Goal: Task Accomplishment & Management: Manage account settings

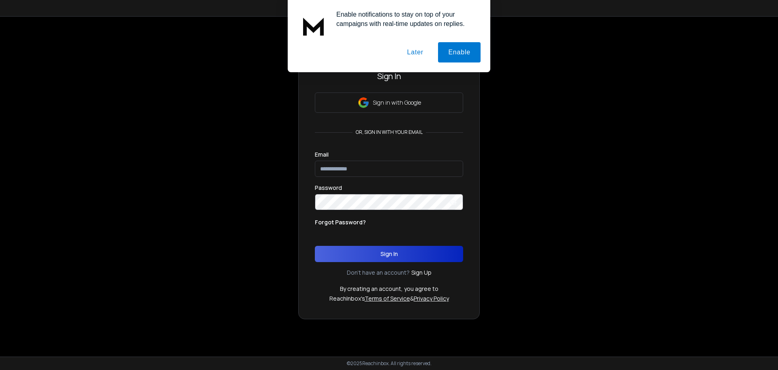
type input "**********"
click at [386, 248] on button "Sign In" at bounding box center [389, 254] width 148 height 16
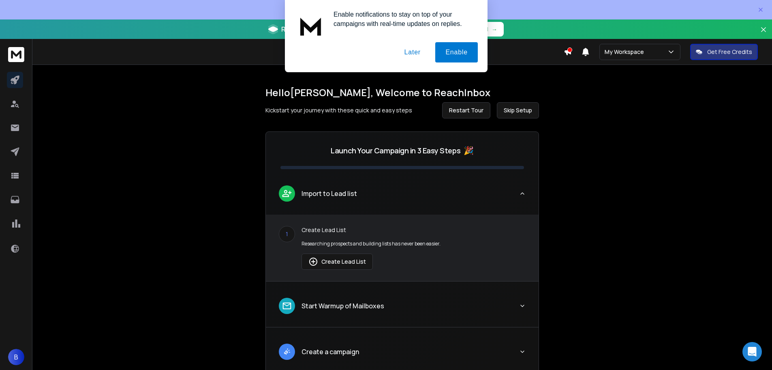
click at [415, 51] on button "Later" at bounding box center [412, 52] width 36 height 20
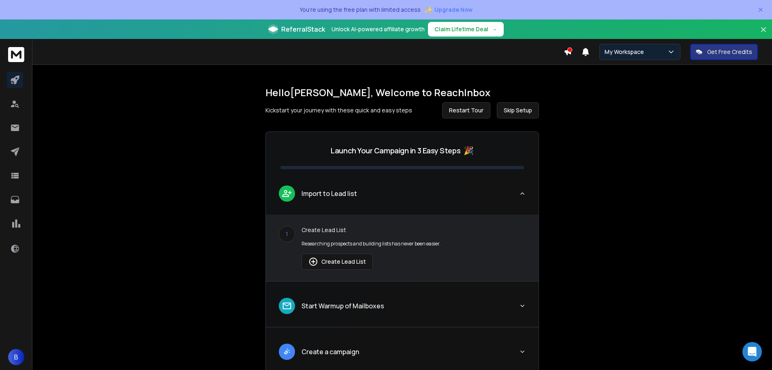
click at [654, 50] on div "My Workspace" at bounding box center [640, 52] width 71 height 8
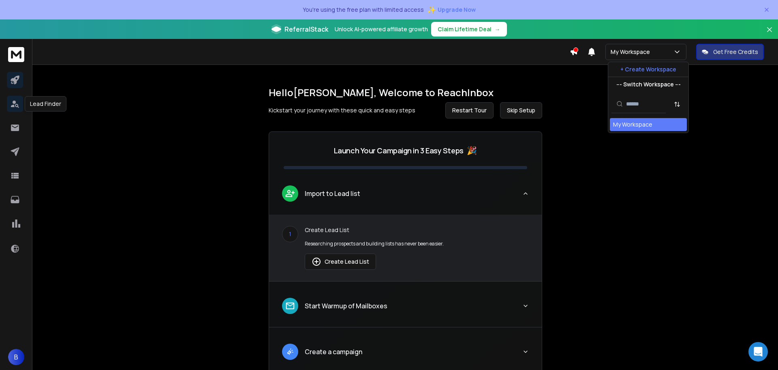
click at [12, 105] on icon at bounding box center [15, 104] width 10 height 10
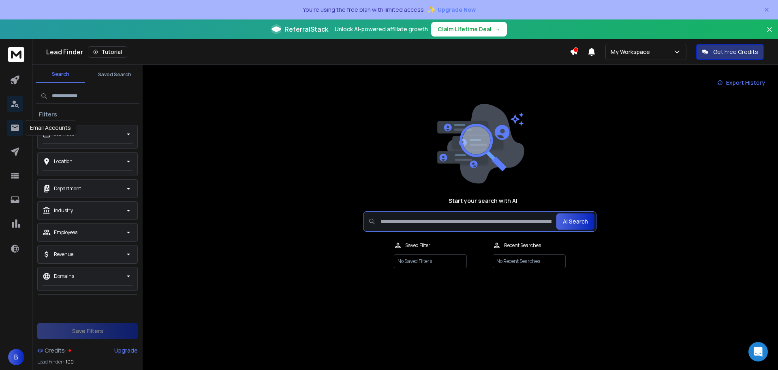
click at [16, 124] on icon at bounding box center [15, 128] width 10 height 10
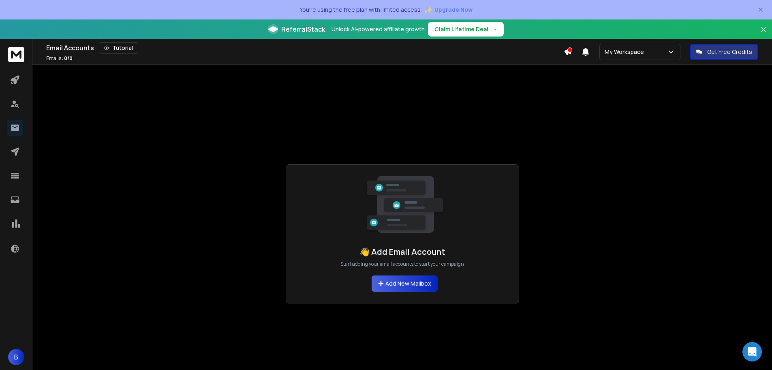
click at [764, 31] on icon "Close banner" at bounding box center [763, 29] width 5 height 5
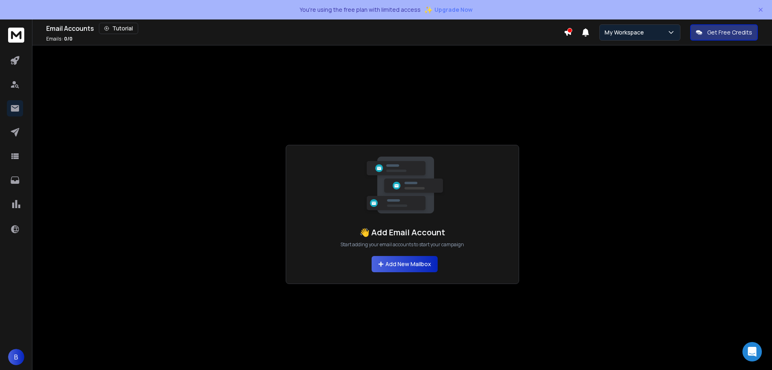
click at [642, 32] on p "My Workspace" at bounding box center [626, 32] width 43 height 8
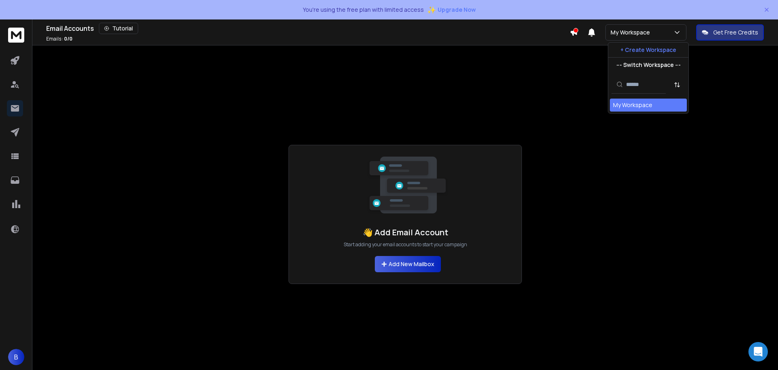
click at [621, 220] on div "👋 Add Email Account Start adding your email accounts to start your campaign Add…" at bounding box center [405, 214] width 720 height 139
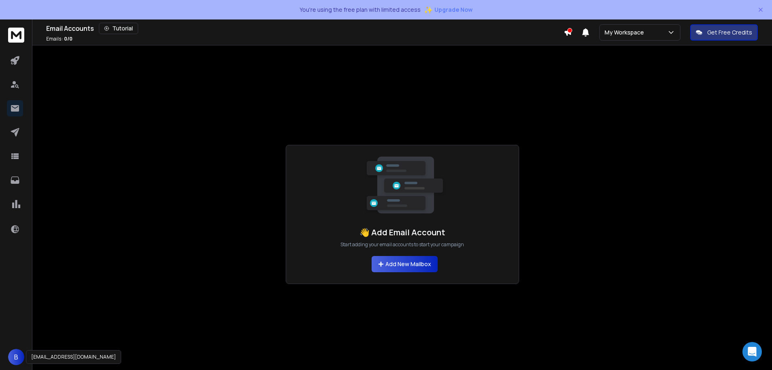
click at [17, 358] on span "B" at bounding box center [16, 356] width 16 height 16
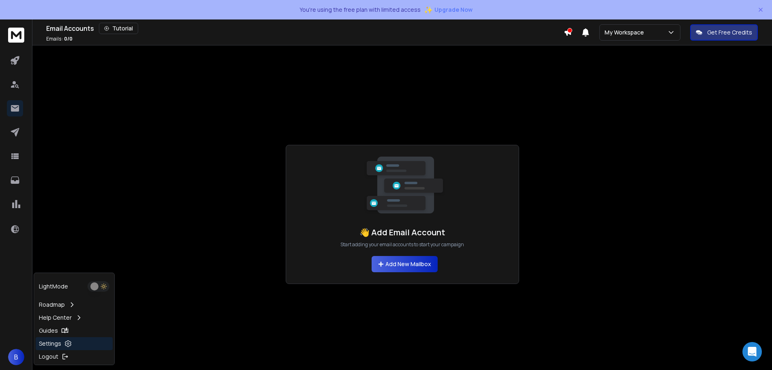
click at [47, 343] on p "Settings" at bounding box center [50, 343] width 22 height 8
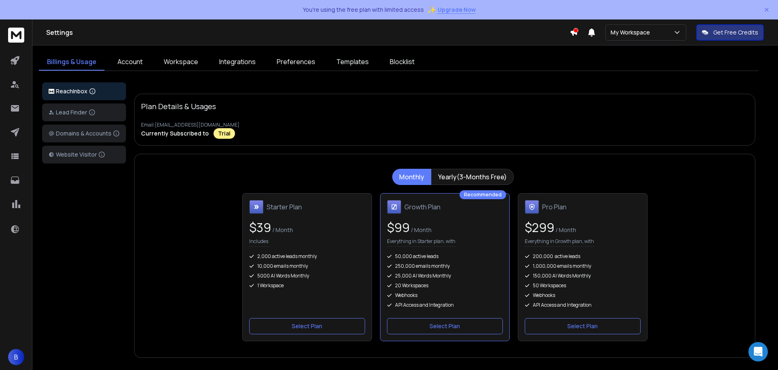
click at [444, 9] on span "Upgrade Now" at bounding box center [457, 10] width 38 height 8
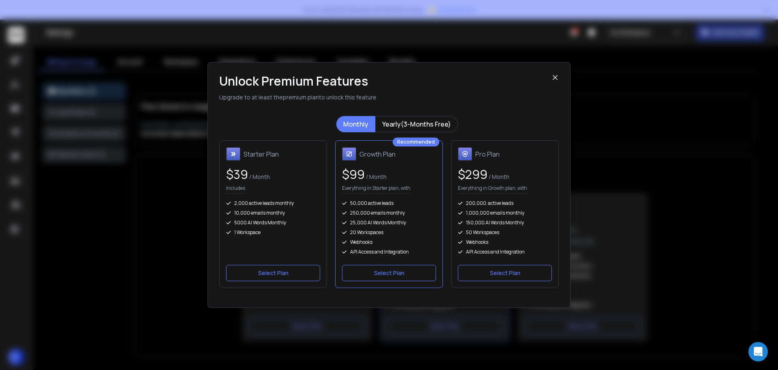
click at [690, 106] on div "Unlock Premium Features Upgrade to at least the premium plan to unlock this fea…" at bounding box center [389, 185] width 778 height 262
click at [554, 77] on icon at bounding box center [554, 77] width 7 height 7
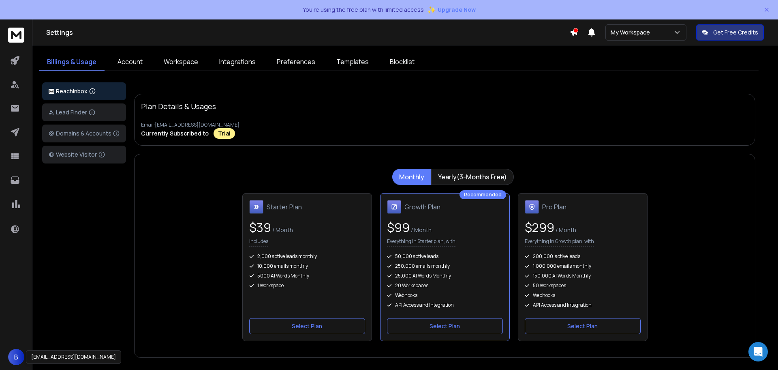
click at [21, 355] on span "B" at bounding box center [16, 356] width 16 height 16
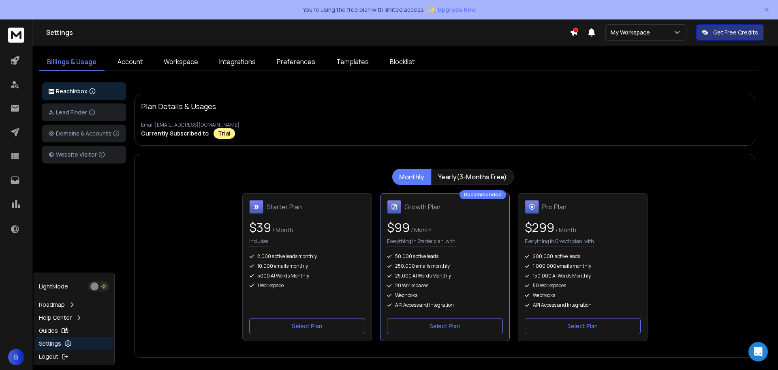
click at [53, 344] on p "Settings" at bounding box center [50, 343] width 22 height 8
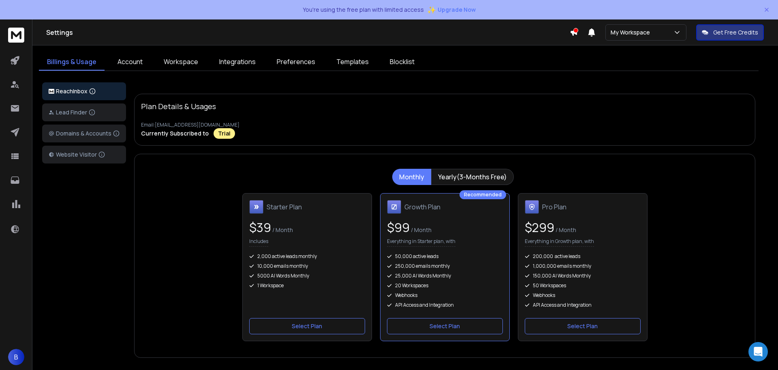
click at [132, 62] on link "Account" at bounding box center [129, 61] width 41 height 17
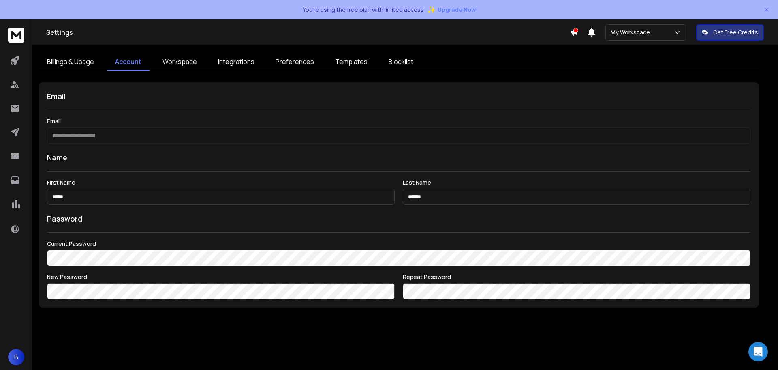
click at [187, 62] on link "Workspace" at bounding box center [179, 61] width 51 height 17
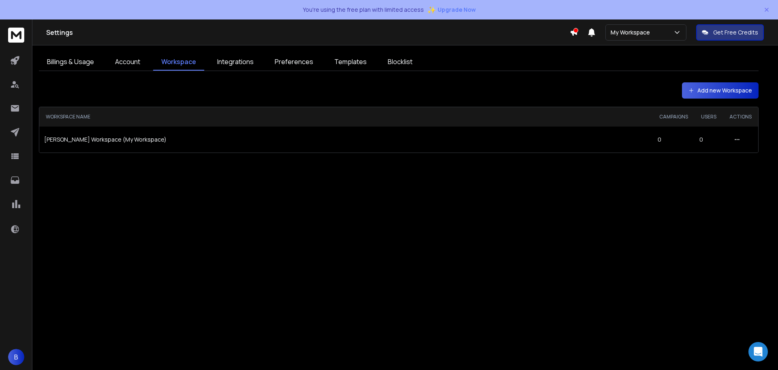
click at [373, 62] on div "[PERSON_NAME] & Usage Account Workspace Integrations Preferences Templates Bloc…" at bounding box center [230, 61] width 382 height 17
click at [75, 64] on link "Billings & Usage" at bounding box center [70, 61] width 63 height 17
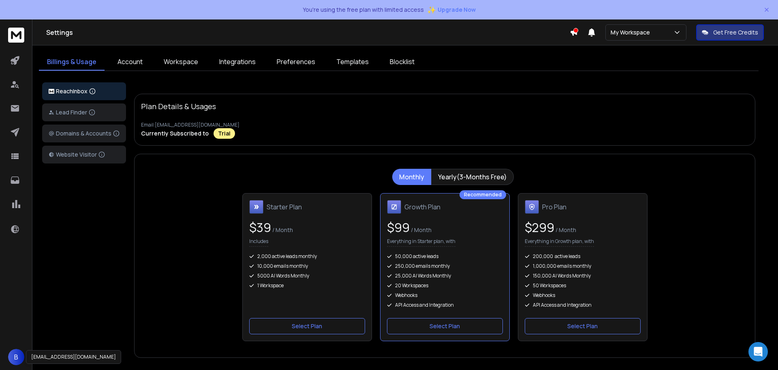
click at [18, 356] on span "B" at bounding box center [16, 356] width 16 height 16
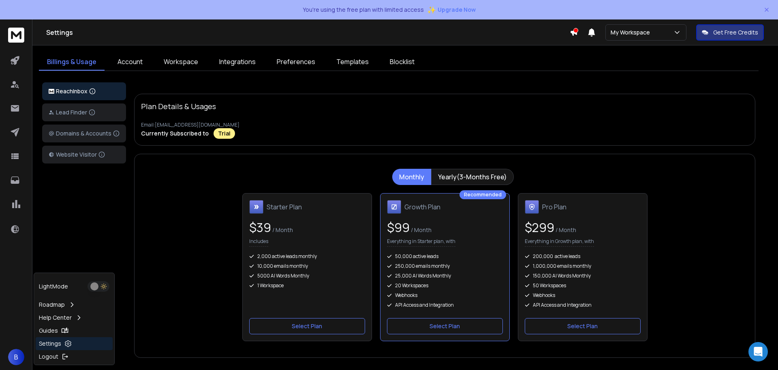
click at [49, 344] on p "Settings" at bounding box center [50, 343] width 22 height 8
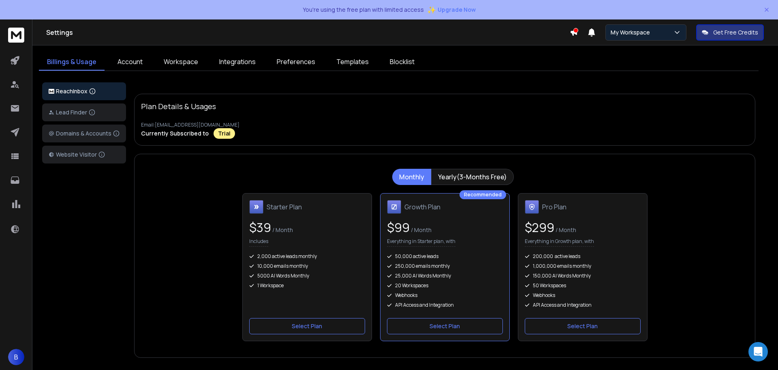
click at [677, 33] on icon "button" at bounding box center [677, 32] width 8 height 8
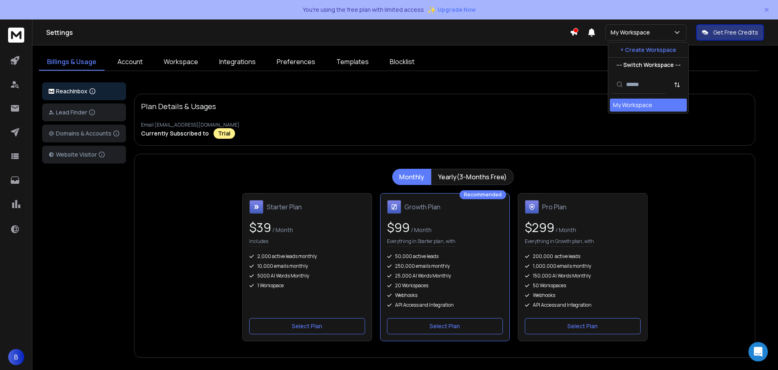
click at [633, 103] on div "My Workspace" at bounding box center [632, 105] width 39 height 8
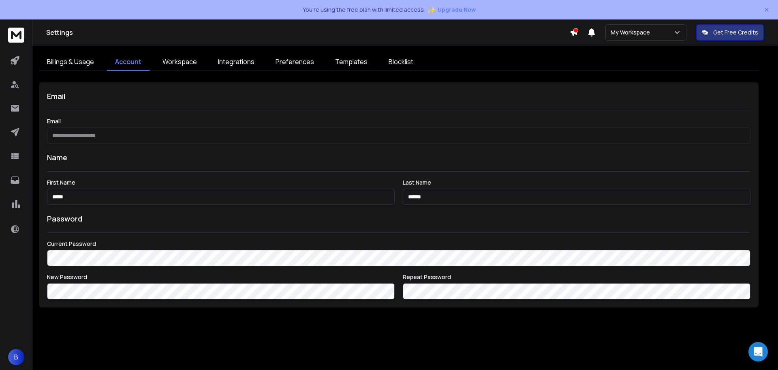
click at [175, 64] on link "Workspace" at bounding box center [179, 61] width 51 height 17
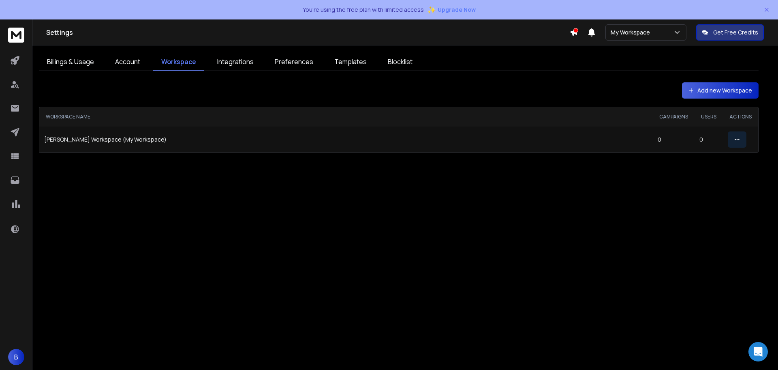
click at [740, 140] on icon "button" at bounding box center [737, 140] width 6 height 6
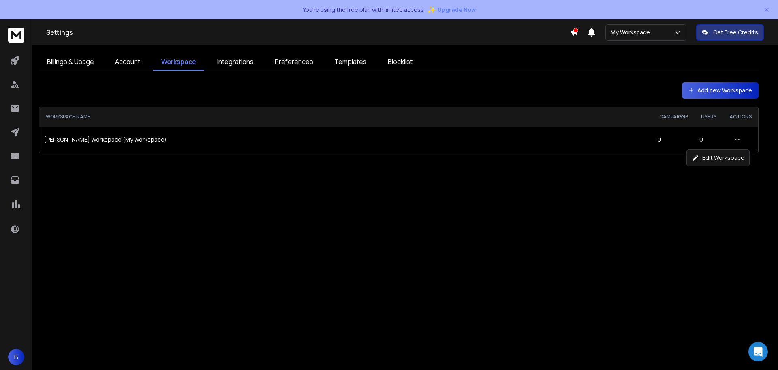
click at [303, 62] on link "Preferences" at bounding box center [294, 61] width 55 height 17
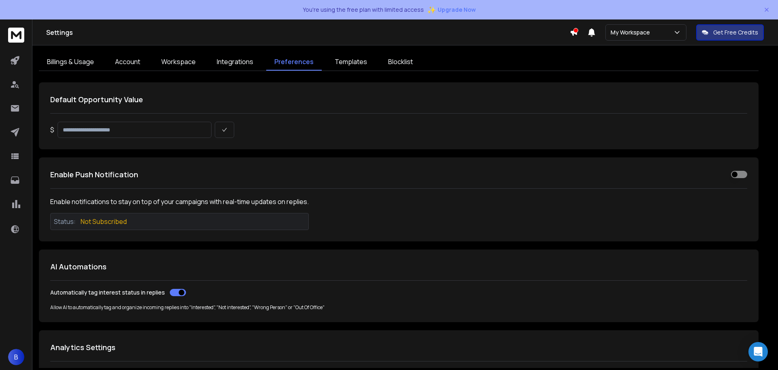
click at [354, 63] on link "Templates" at bounding box center [351, 61] width 49 height 17
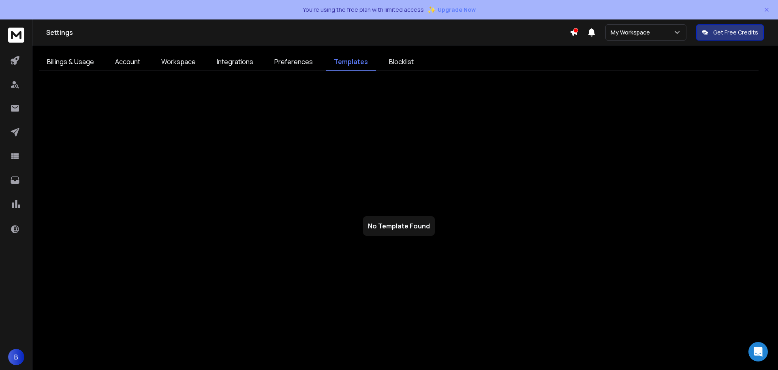
click at [406, 69] on link "Blocklist" at bounding box center [401, 61] width 41 height 17
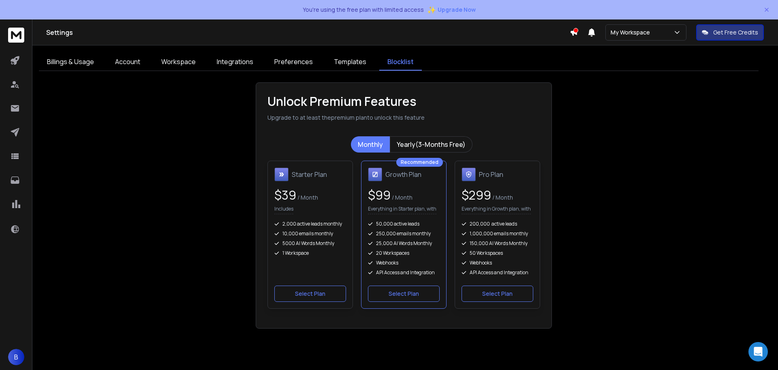
click at [73, 62] on link "Billings & Usage" at bounding box center [70, 61] width 63 height 17
